Goal: Task Accomplishment & Management: Manage account settings

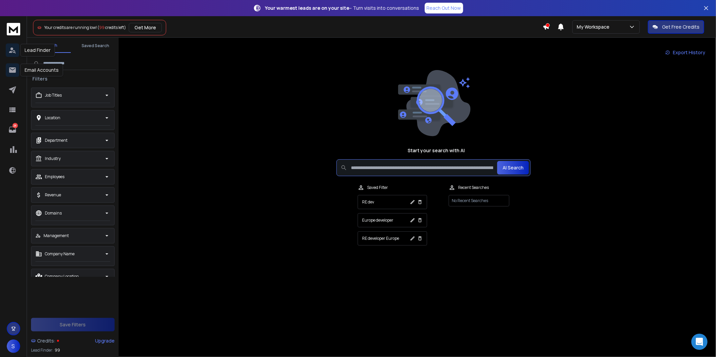
click at [15, 72] on icon at bounding box center [12, 69] width 7 height 5
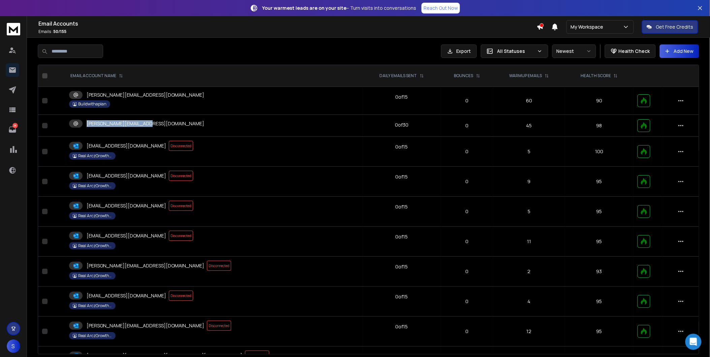
copy p "[PERSON_NAME][EMAIL_ADDRESS][DOMAIN_NAME]"
drag, startPoint x: 149, startPoint y: 121, endPoint x: 88, endPoint y: 124, distance: 61.1
click at [88, 124] on div "[PERSON_NAME][EMAIL_ADDRESS][DOMAIN_NAME]" at bounding box center [213, 124] width 289 height 8
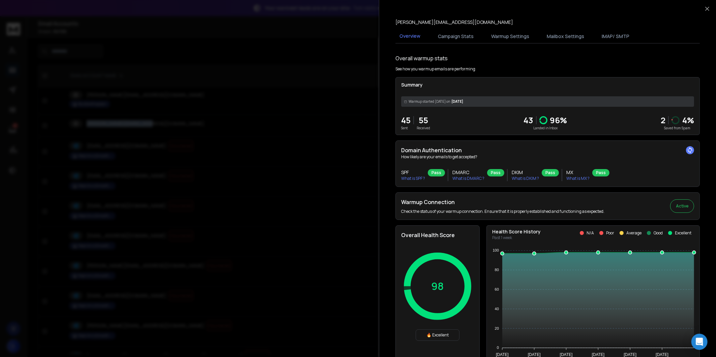
click at [273, 139] on div at bounding box center [358, 178] width 716 height 357
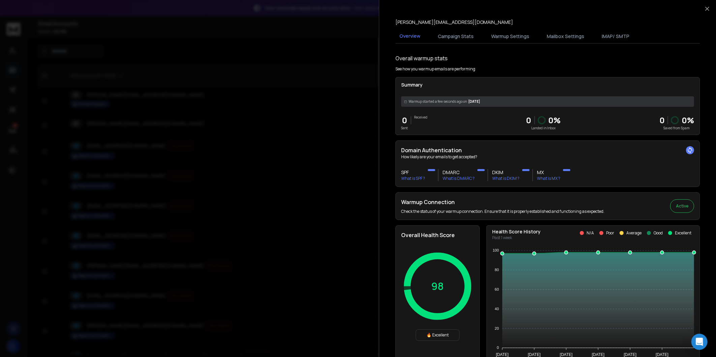
click at [126, 80] on th "EMAIL ACCOUNT NAME" at bounding box center [213, 76] width 297 height 22
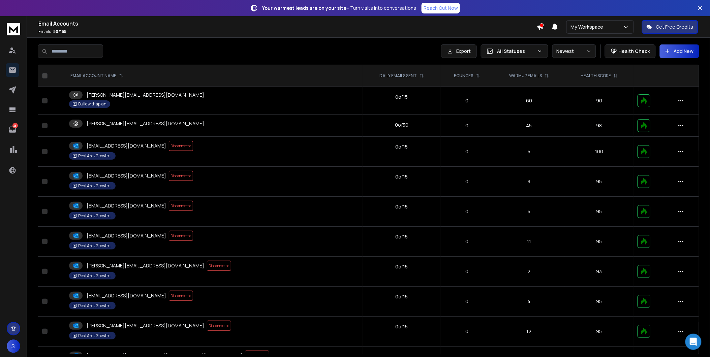
click at [538, 49] on div "All Statuses" at bounding box center [514, 50] width 67 height 13
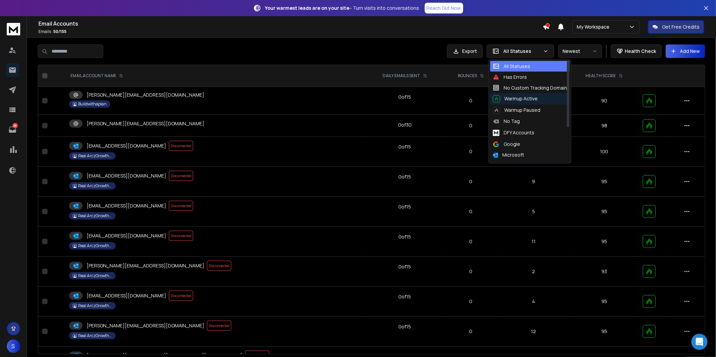
click at [545, 101] on div "Warmup Active" at bounding box center [530, 98] width 80 height 11
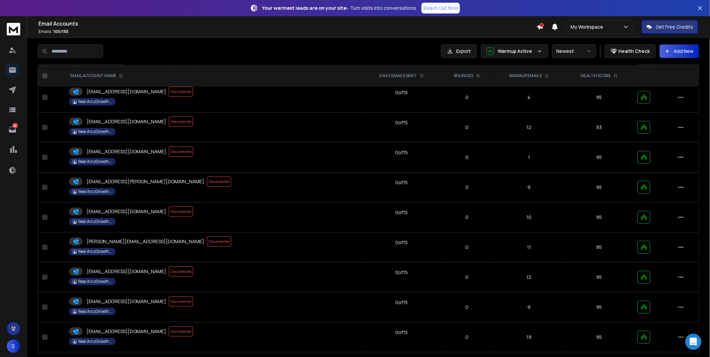
scroll to position [1733, 0]
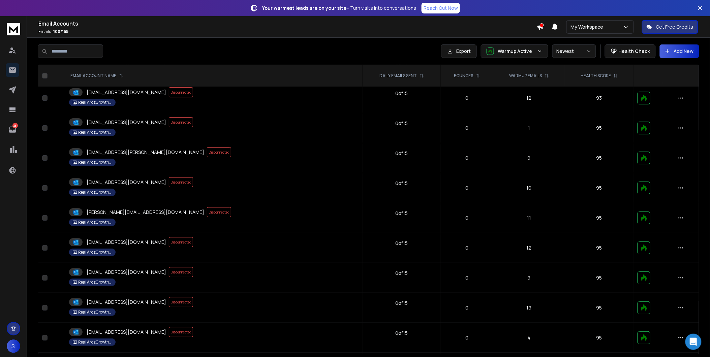
click at [90, 55] on input at bounding box center [70, 50] width 65 height 13
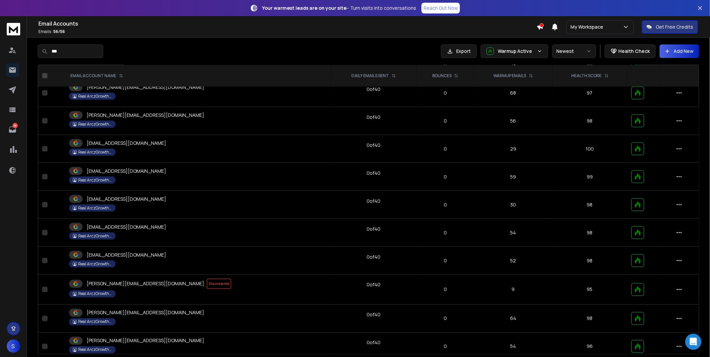
scroll to position [1316, 0]
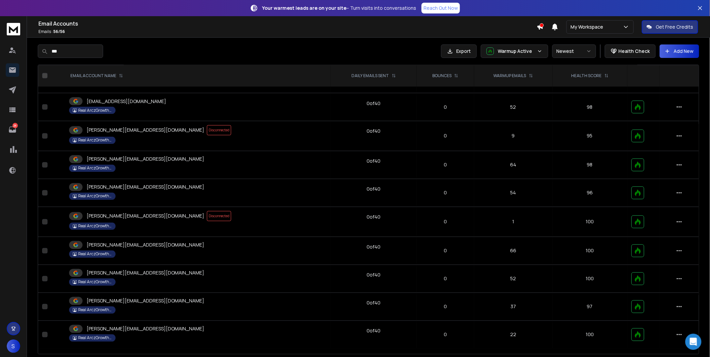
type input "***"
click at [534, 51] on p "Warmup Active" at bounding box center [516, 51] width 36 height 7
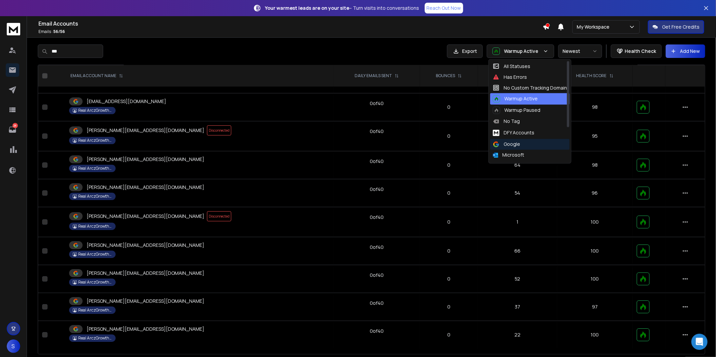
click at [516, 144] on div "Google" at bounding box center [506, 144] width 27 height 7
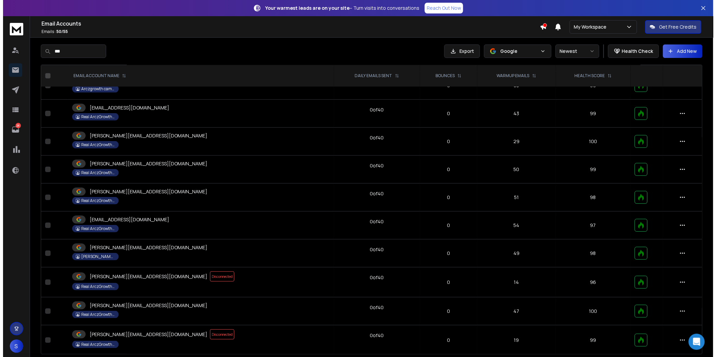
scroll to position [0, 0]
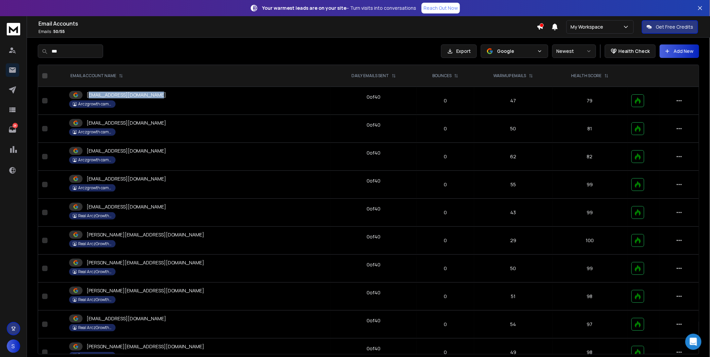
copy p "[EMAIL_ADDRESS][DOMAIN_NAME]"
drag, startPoint x: 136, startPoint y: 97, endPoint x: 98, endPoint y: 95, distance: 38.1
click at [98, 95] on div "[EMAIL_ADDRESS][DOMAIN_NAME]" at bounding box center [198, 95] width 258 height 8
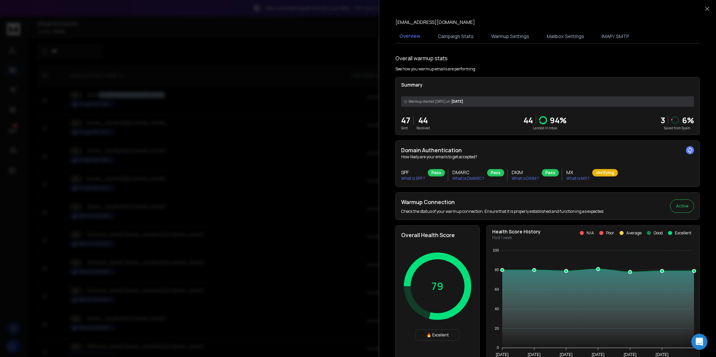
click at [299, 106] on div at bounding box center [358, 178] width 716 height 357
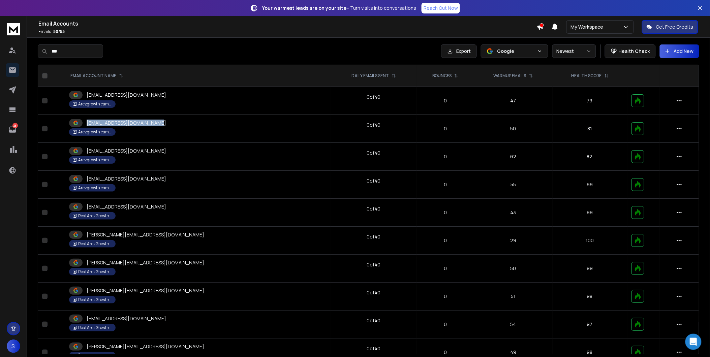
copy p "[EMAIL_ADDRESS][DOMAIN_NAME]"
drag, startPoint x: 161, startPoint y: 121, endPoint x: 88, endPoint y: 124, distance: 72.9
click at [88, 124] on div "[EMAIL_ADDRESS][DOMAIN_NAME]" at bounding box center [198, 123] width 258 height 8
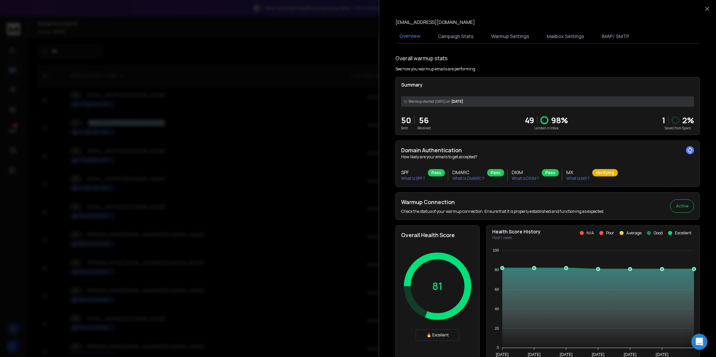
click at [284, 64] on div at bounding box center [358, 178] width 716 height 357
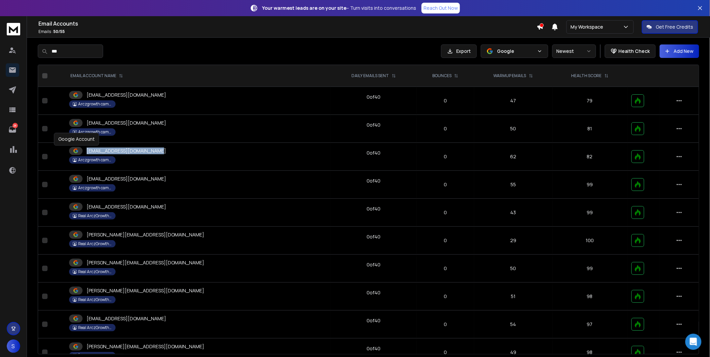
copy p "[EMAIL_ADDRESS][DOMAIN_NAME]"
drag, startPoint x: 152, startPoint y: 152, endPoint x: 84, endPoint y: 152, distance: 68.4
click at [84, 152] on div "[EMAIL_ADDRESS][DOMAIN_NAME]" at bounding box center [198, 151] width 258 height 8
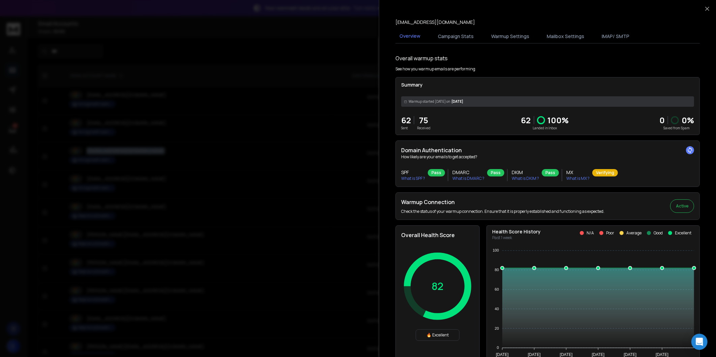
drag, startPoint x: 268, startPoint y: 99, endPoint x: 290, endPoint y: 86, distance: 26.2
click at [268, 99] on div at bounding box center [358, 178] width 716 height 357
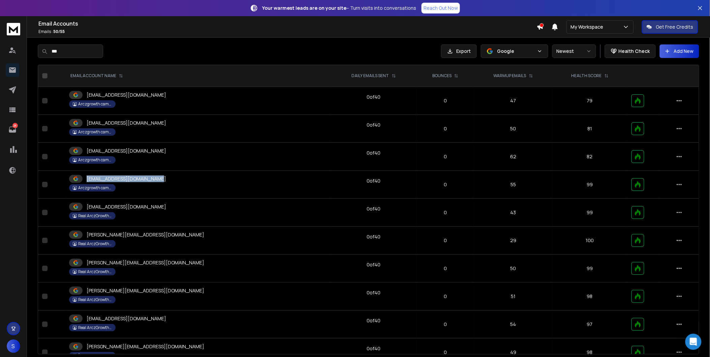
copy p "[EMAIL_ADDRESS][DOMAIN_NAME]"
drag, startPoint x: 156, startPoint y: 183, endPoint x: 90, endPoint y: 178, distance: 65.9
click at [90, 178] on div "[EMAIL_ADDRESS][DOMAIN_NAME]" at bounding box center [198, 179] width 258 height 8
